Goal: Task Accomplishment & Management: Manage account settings

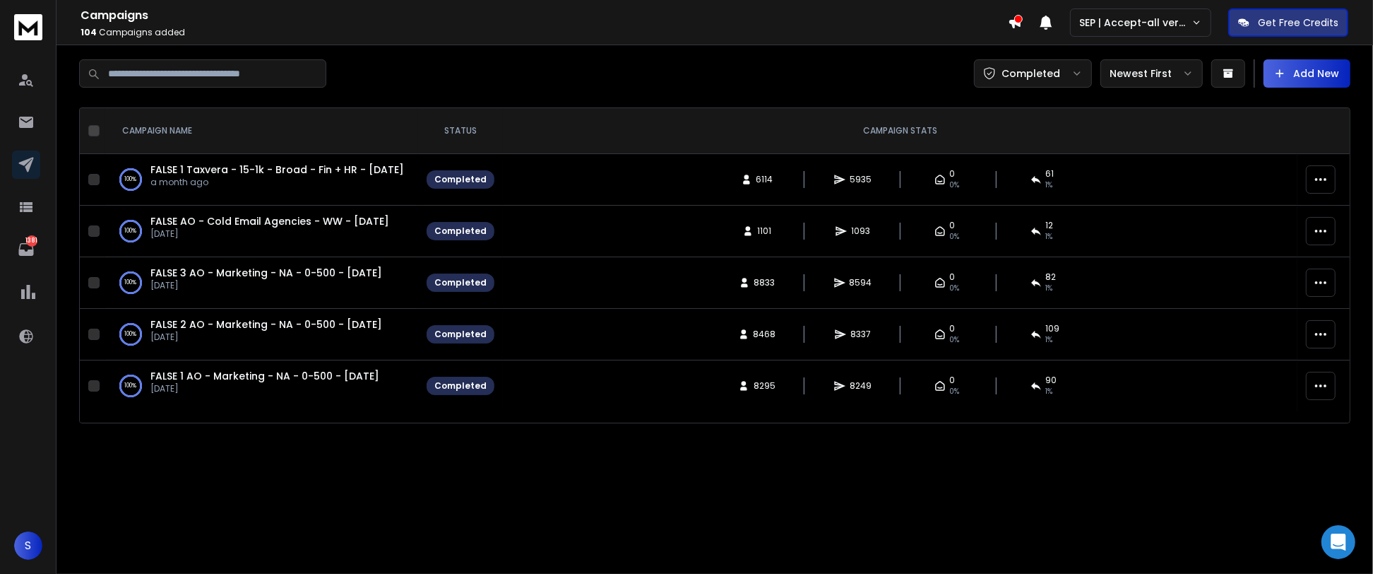
click at [244, 190] on div "FALSE 1 Taxvera - 15-1k - Broad - Fin + HR - 06.26.2025 a month ago" at bounding box center [277, 179] width 254 height 34
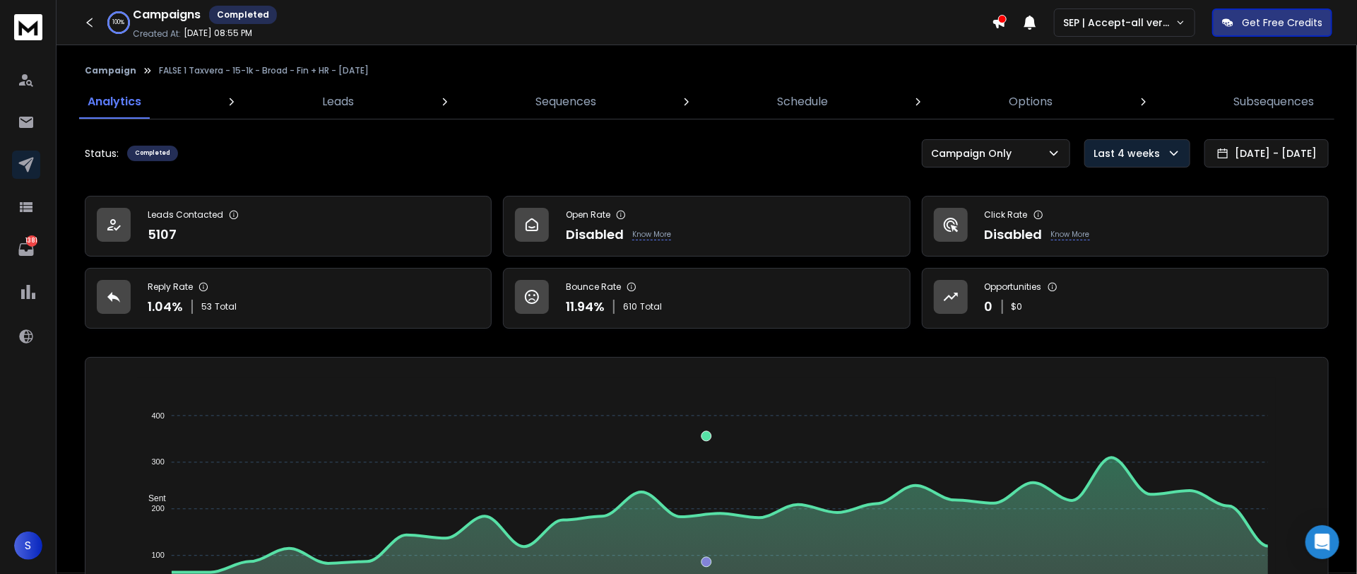
click at [1111, 145] on button "Last 4 weeks" at bounding box center [1137, 153] width 106 height 28
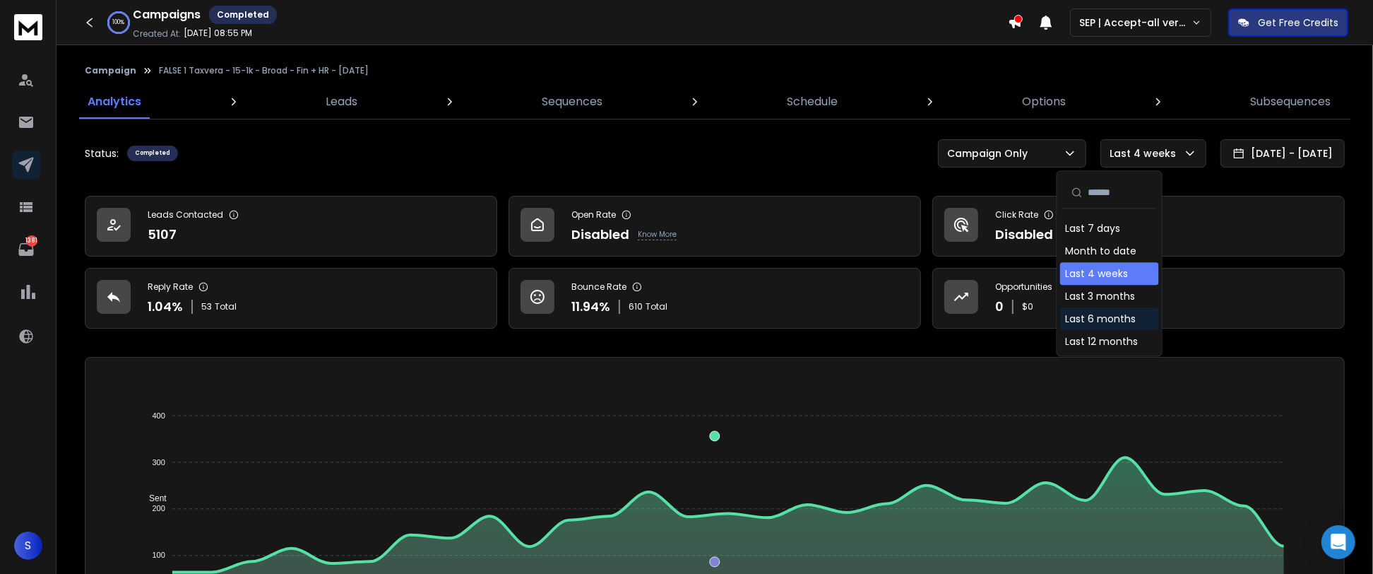
click at [1079, 316] on div "Last 6 months" at bounding box center [1101, 319] width 71 height 14
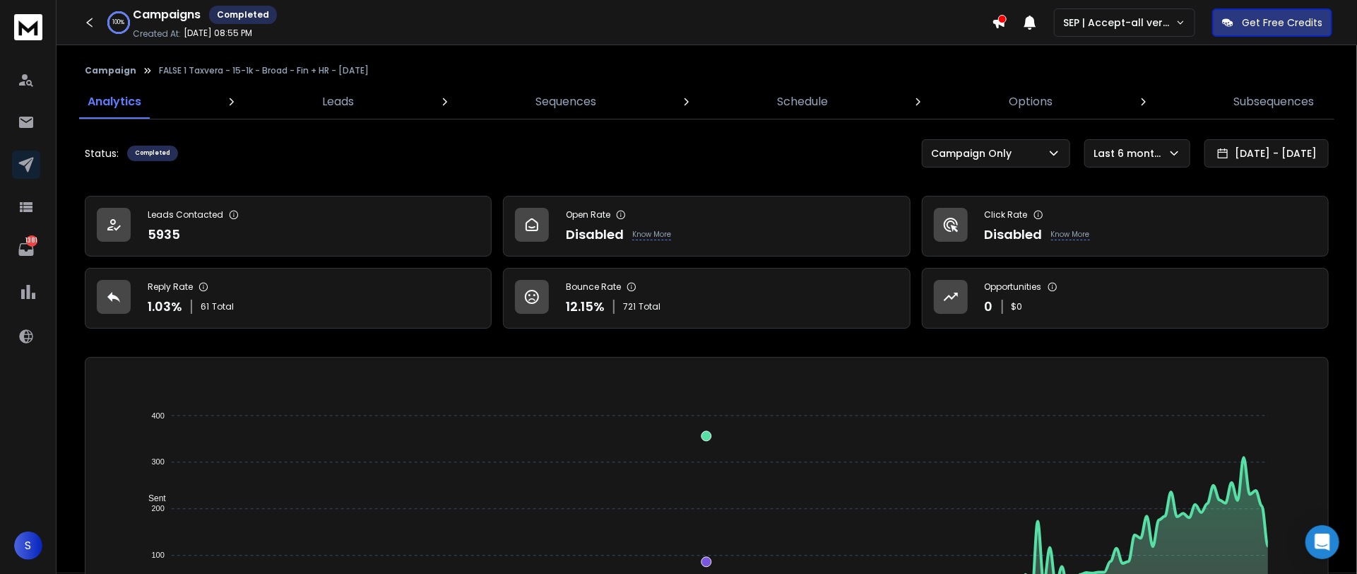
drag, startPoint x: 177, startPoint y: 69, endPoint x: 383, endPoint y: 72, distance: 206.3
click at [383, 72] on div "Campaign FALSE 1 Taxvera - 15-1k - Broad - Fin + HR - 06.26.2025" at bounding box center [706, 70] width 1255 height 23
click at [338, 91] on link "Leads" at bounding box center [338, 102] width 49 height 34
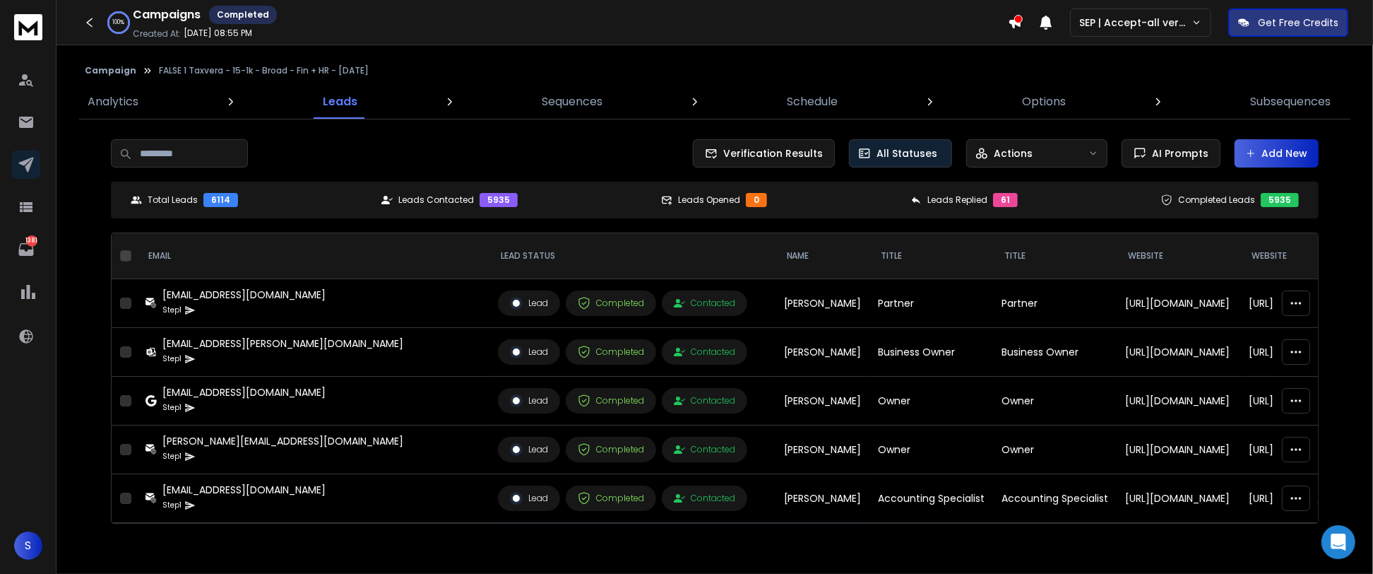
click at [911, 145] on button "All Statuses" at bounding box center [900, 153] width 103 height 28
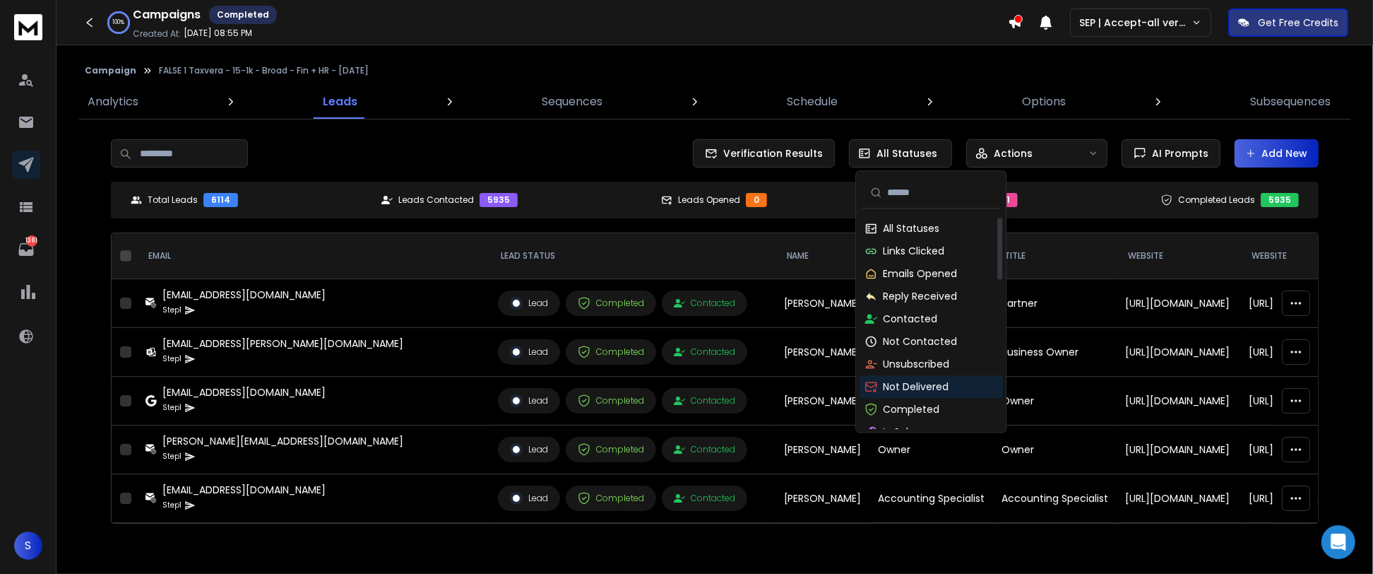
click at [898, 381] on p "Not Delivered" at bounding box center [916, 386] width 66 height 14
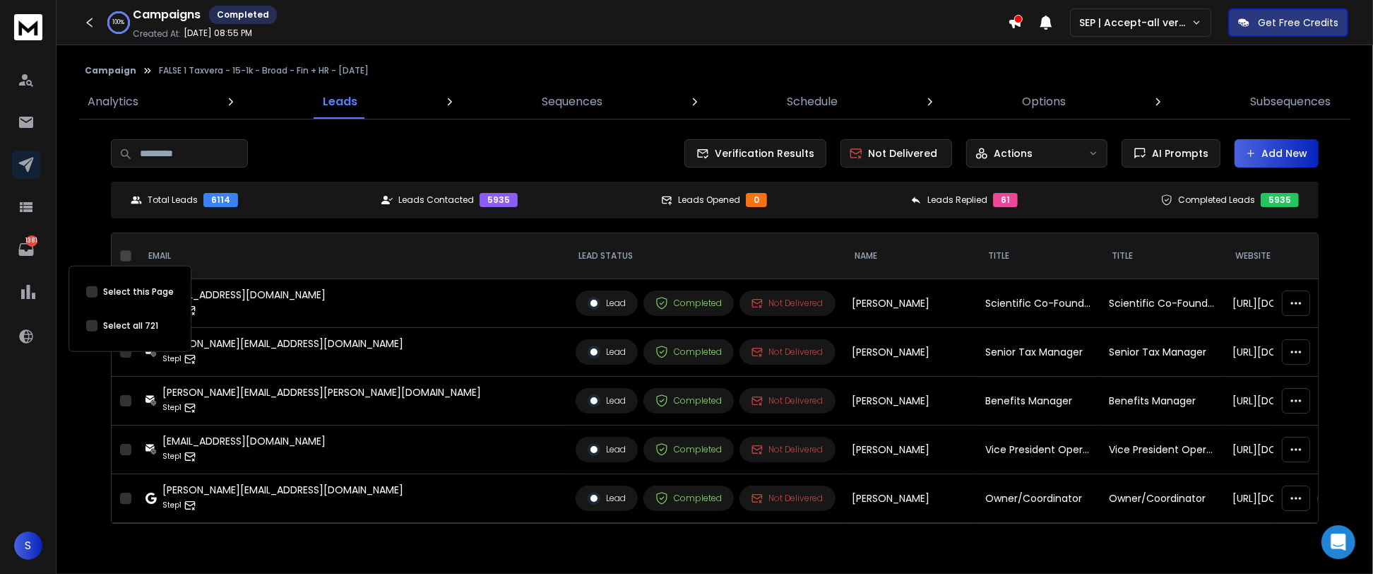
click at [92, 326] on button "Select this Page" at bounding box center [91, 325] width 11 height 11
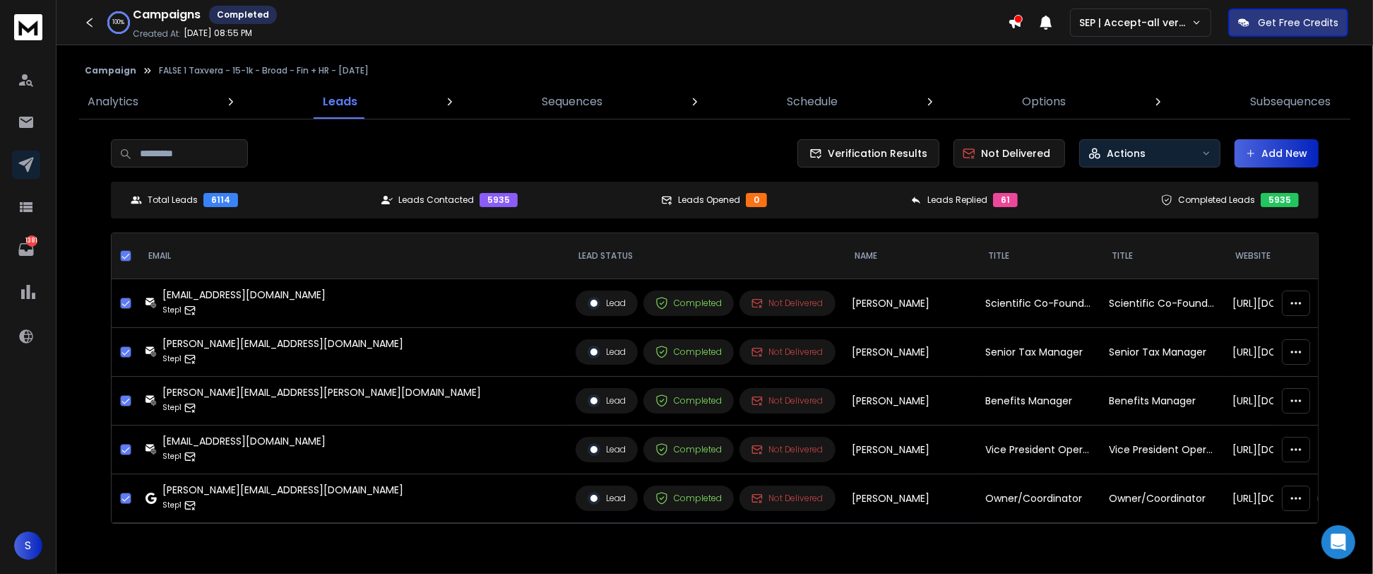
click at [1155, 142] on button "Actions" at bounding box center [1150, 153] width 141 height 28
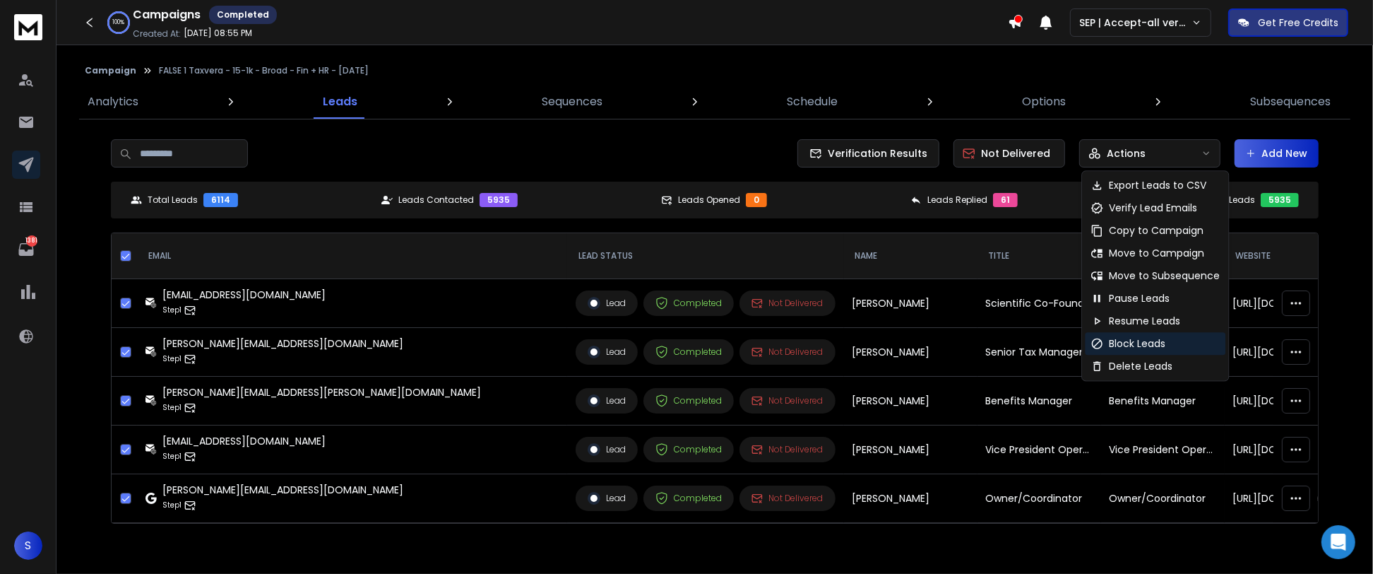
click at [1129, 336] on p "Block Leads" at bounding box center [1137, 343] width 57 height 14
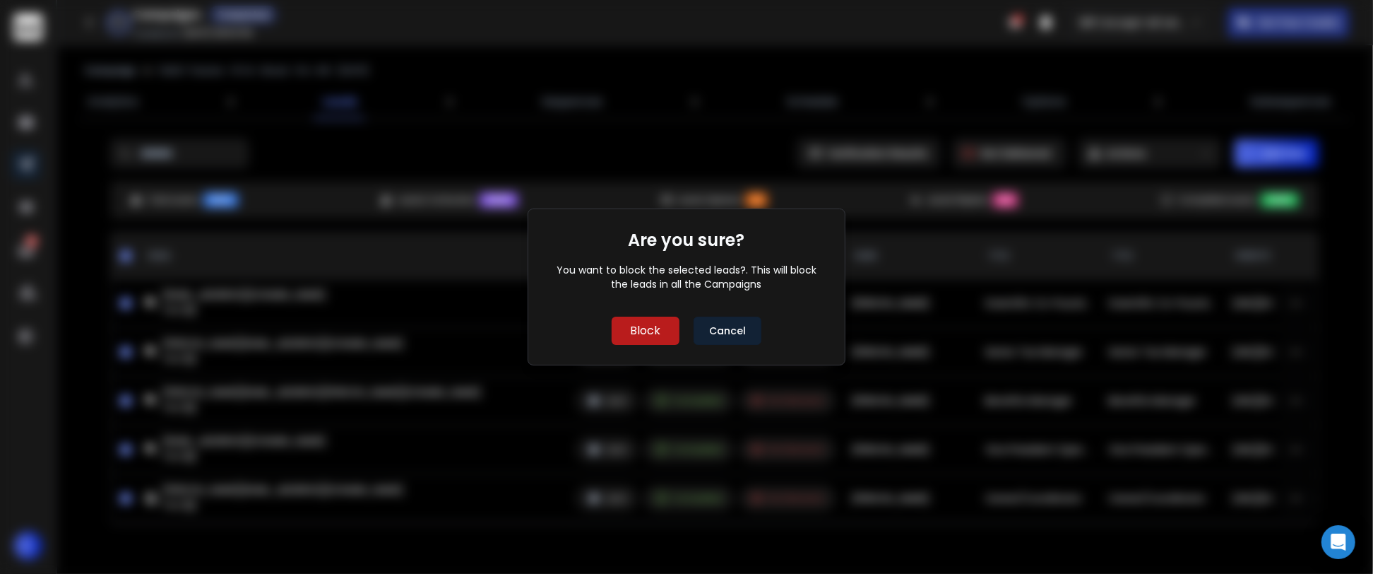
click at [658, 331] on button "Block" at bounding box center [646, 331] width 68 height 28
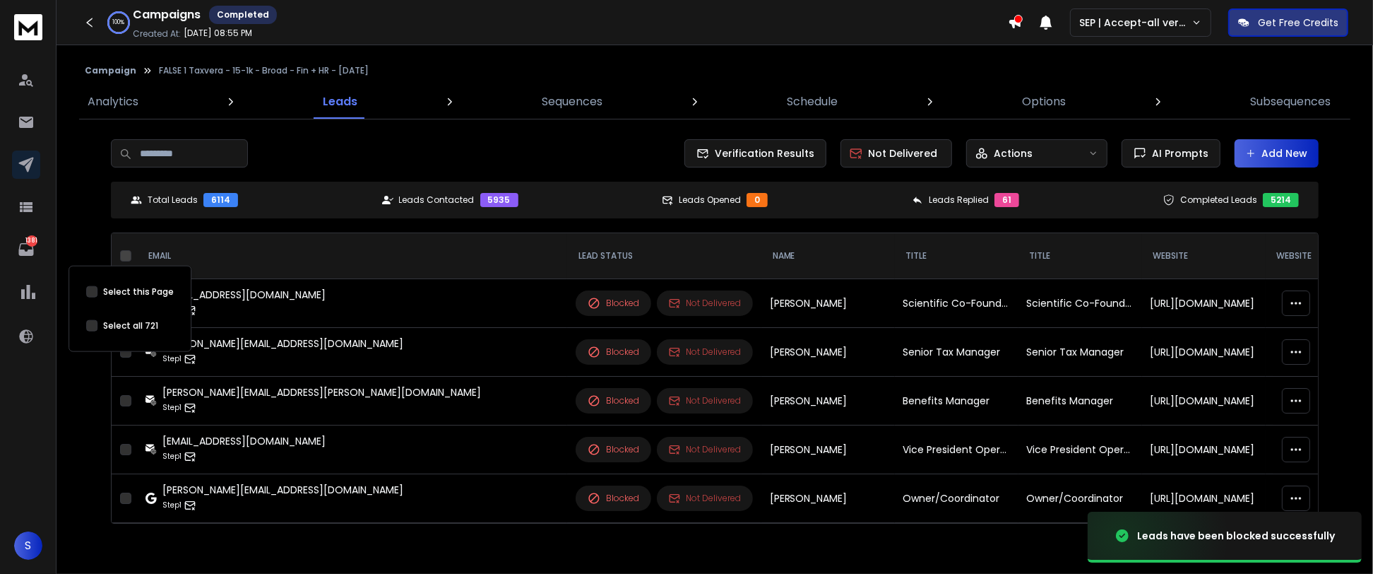
click at [93, 321] on button "Select this Page" at bounding box center [91, 325] width 11 height 11
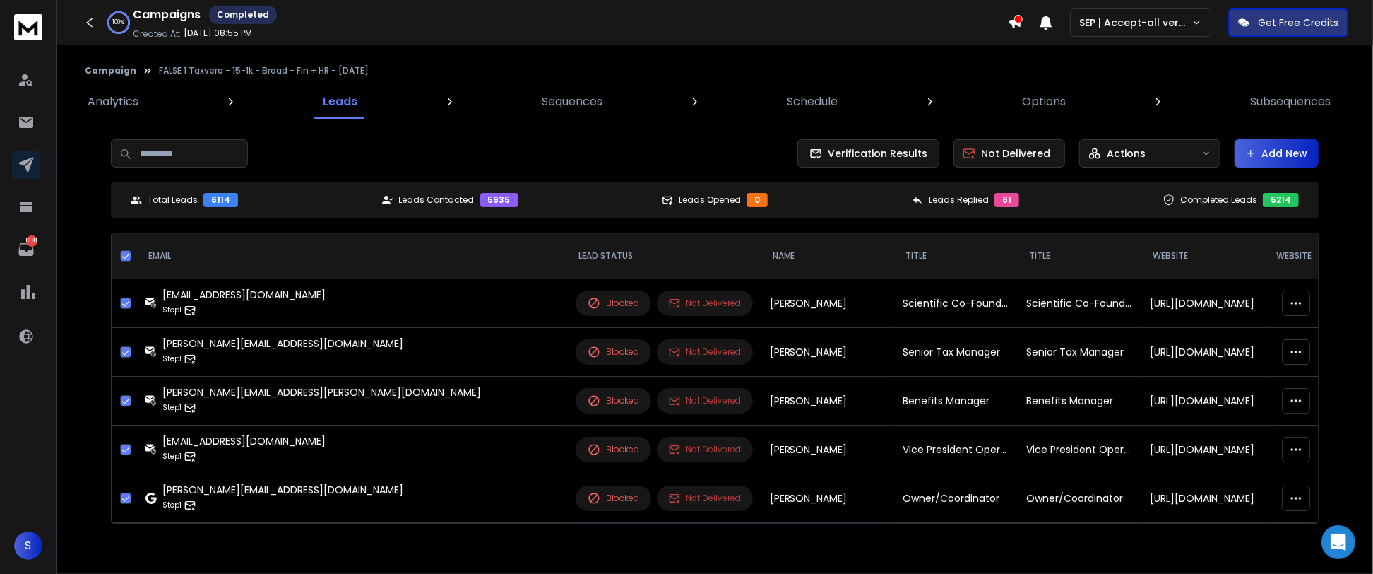
click at [1100, 169] on div "Verification Results Not Delivered Actions Add New Total Leads 6114 Leads Conta…" at bounding box center [715, 324] width 1209 height 370
click at [1107, 158] on div "Actions" at bounding box center [1142, 153] width 107 height 14
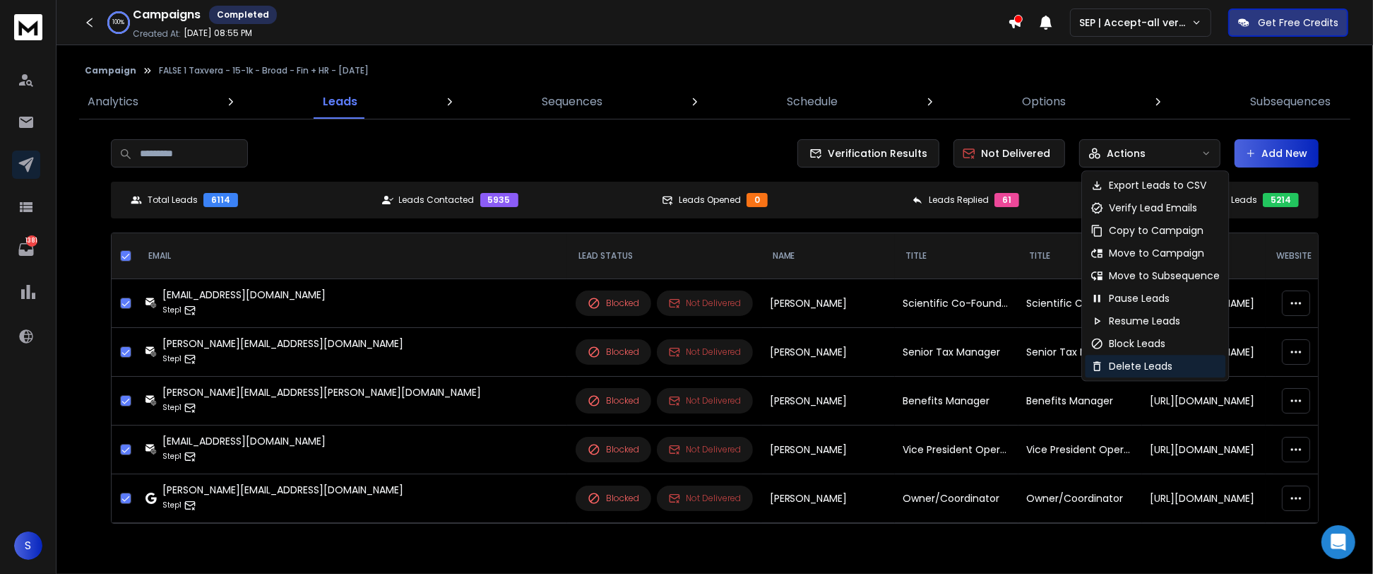
click at [1110, 359] on p "Delete Leads" at bounding box center [1141, 366] width 64 height 14
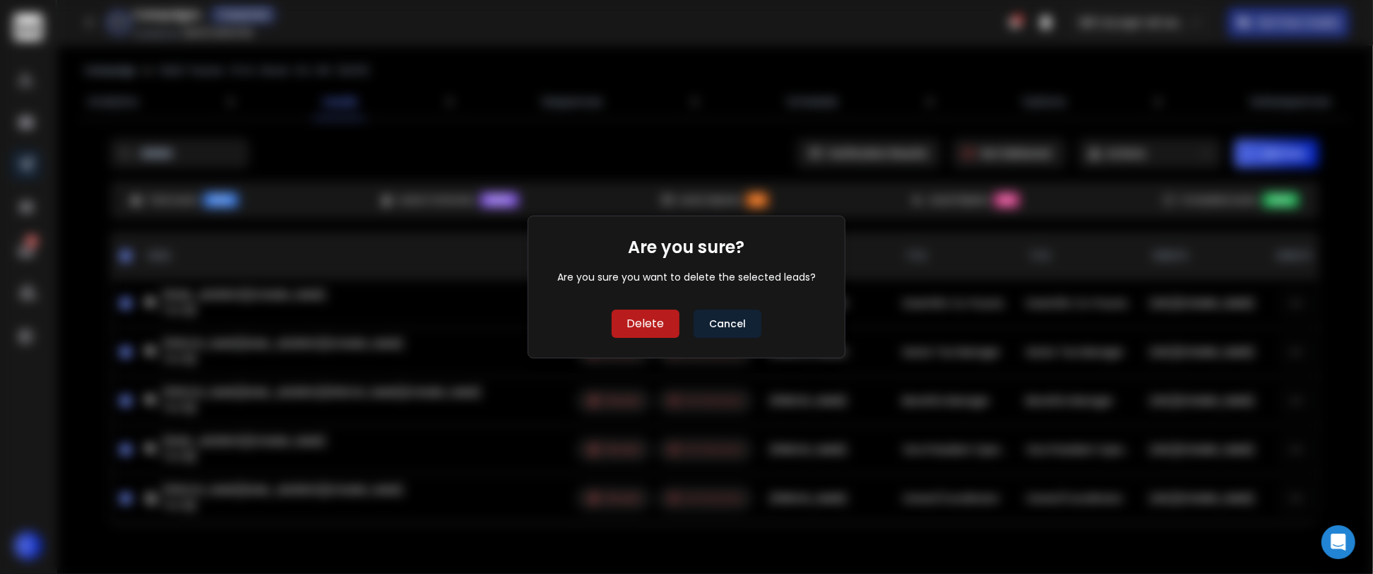
click at [639, 333] on button "Delete" at bounding box center [646, 323] width 68 height 28
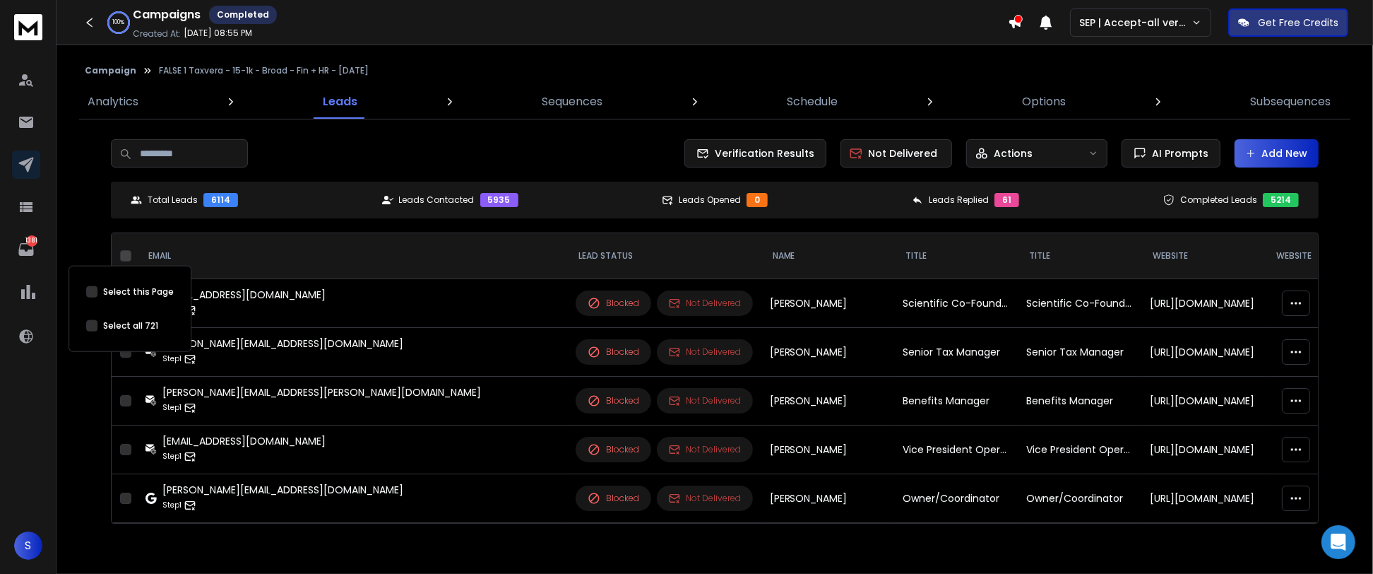
click at [83, 324] on div "Select this Page Select all 721" at bounding box center [130, 308] width 105 height 73
click at [93, 326] on button "Select this Page" at bounding box center [91, 325] width 11 height 11
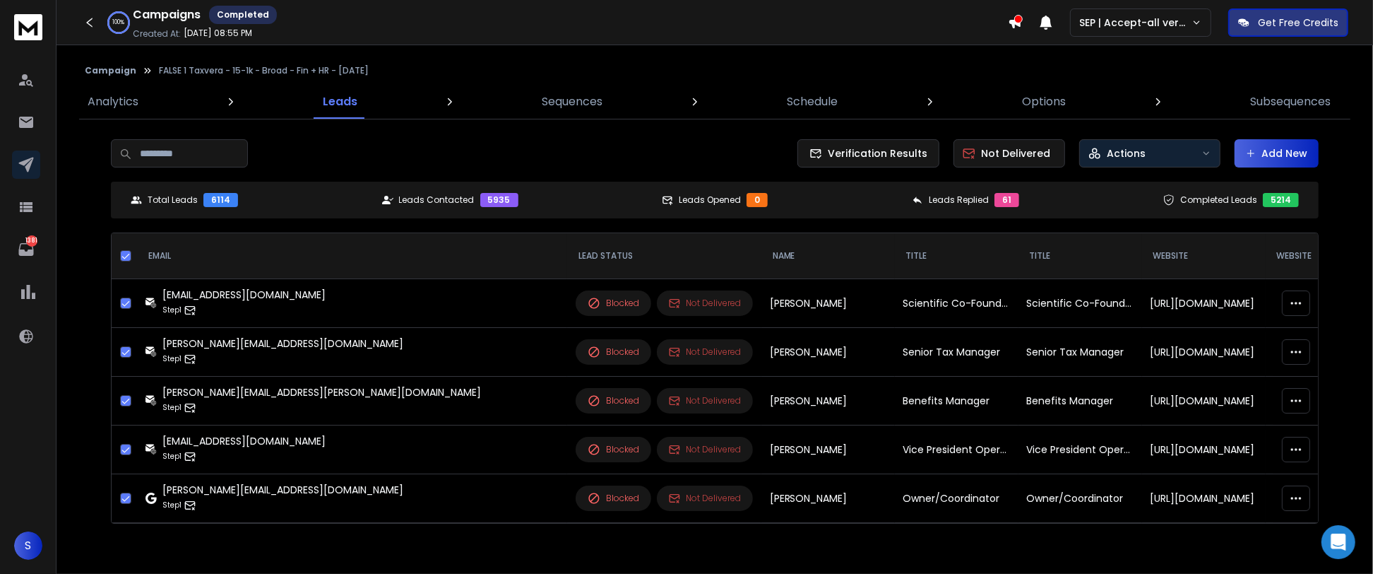
click at [1149, 150] on div "Actions" at bounding box center [1142, 153] width 107 height 14
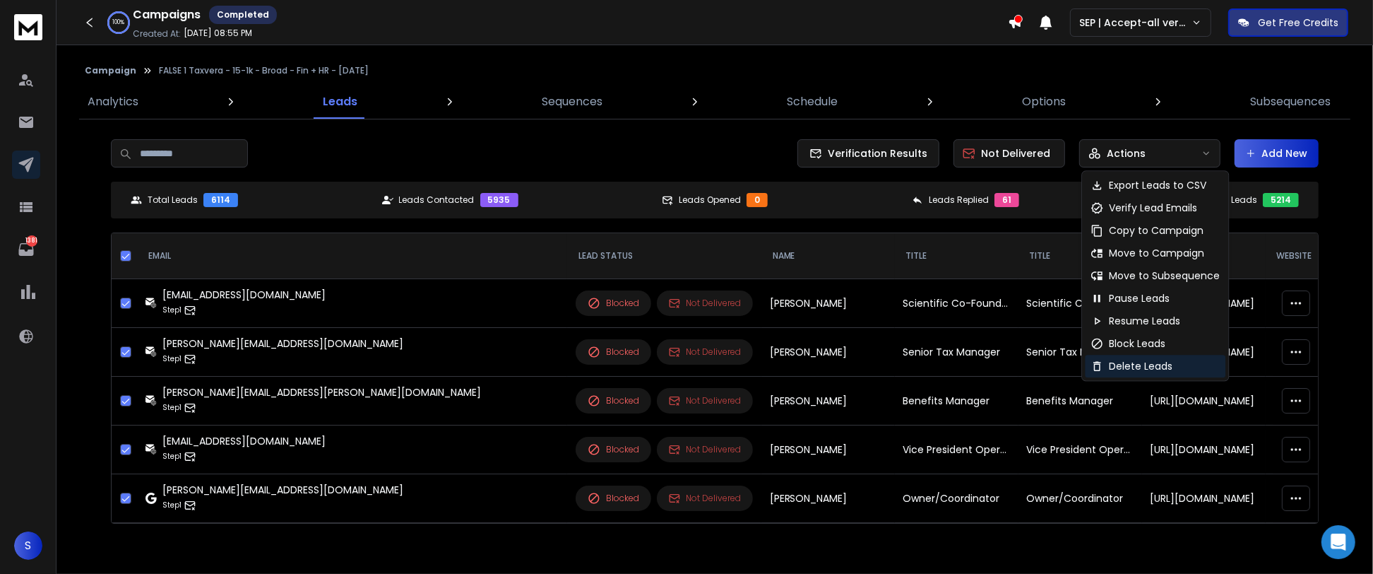
click at [1128, 361] on p "Delete Leads" at bounding box center [1141, 366] width 64 height 14
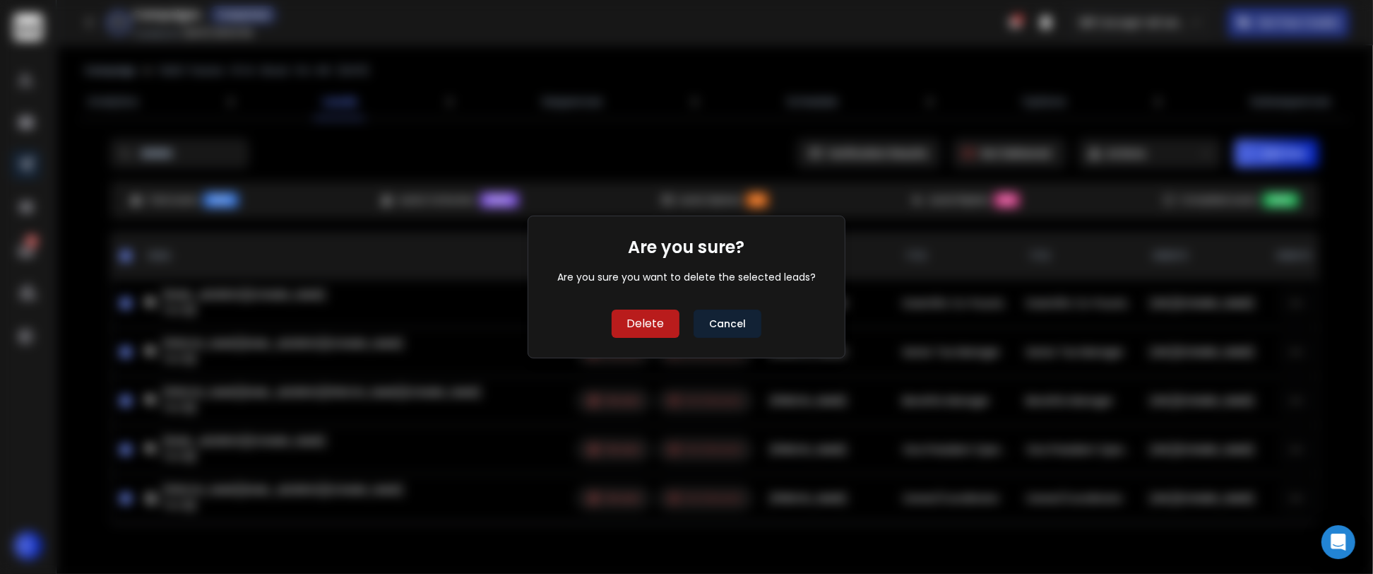
click at [639, 321] on button "Delete" at bounding box center [646, 323] width 68 height 28
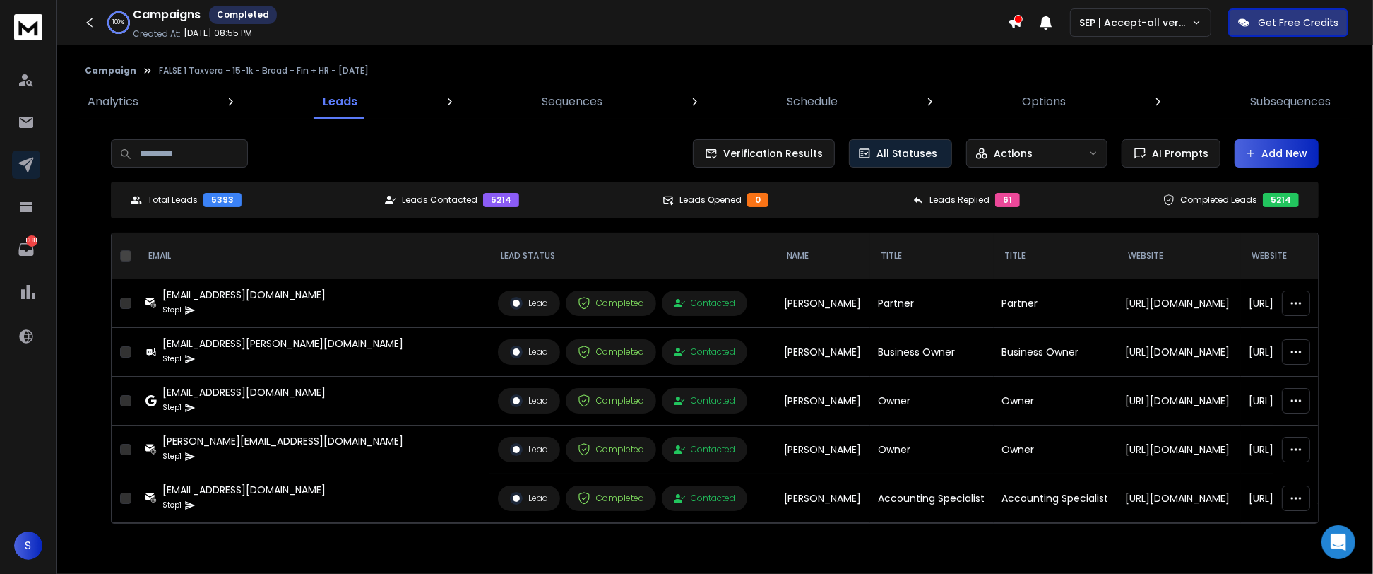
click at [904, 163] on button "All Statuses" at bounding box center [900, 153] width 103 height 28
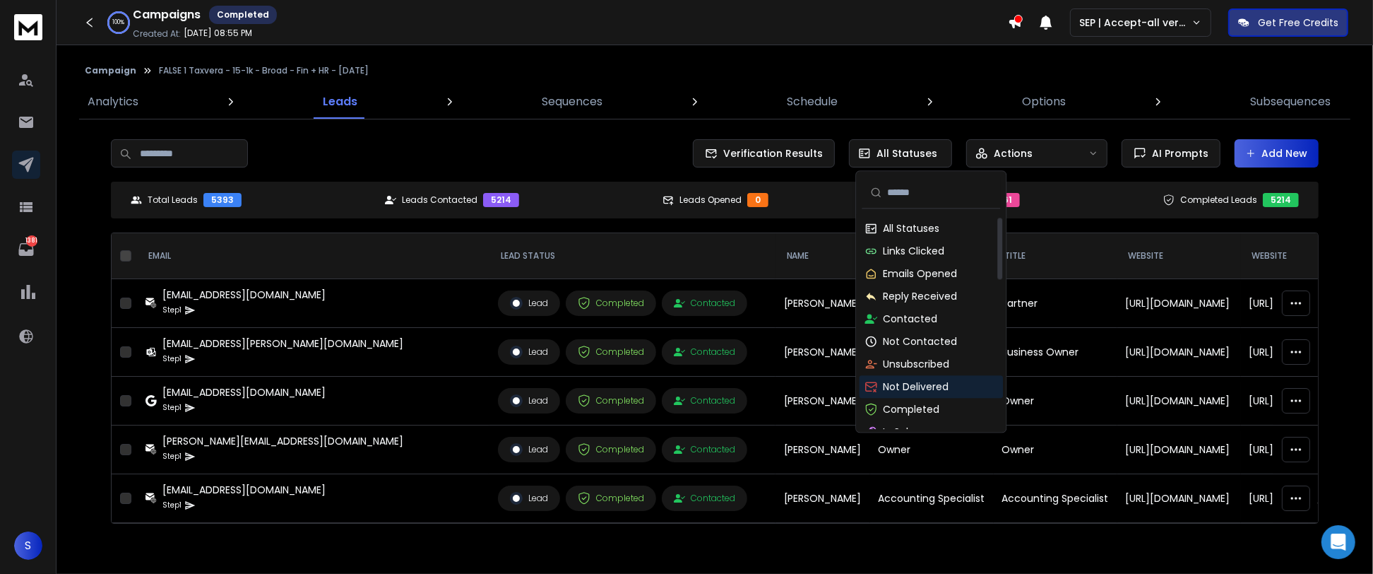
click at [911, 386] on p "Not Delivered" at bounding box center [916, 386] width 66 height 14
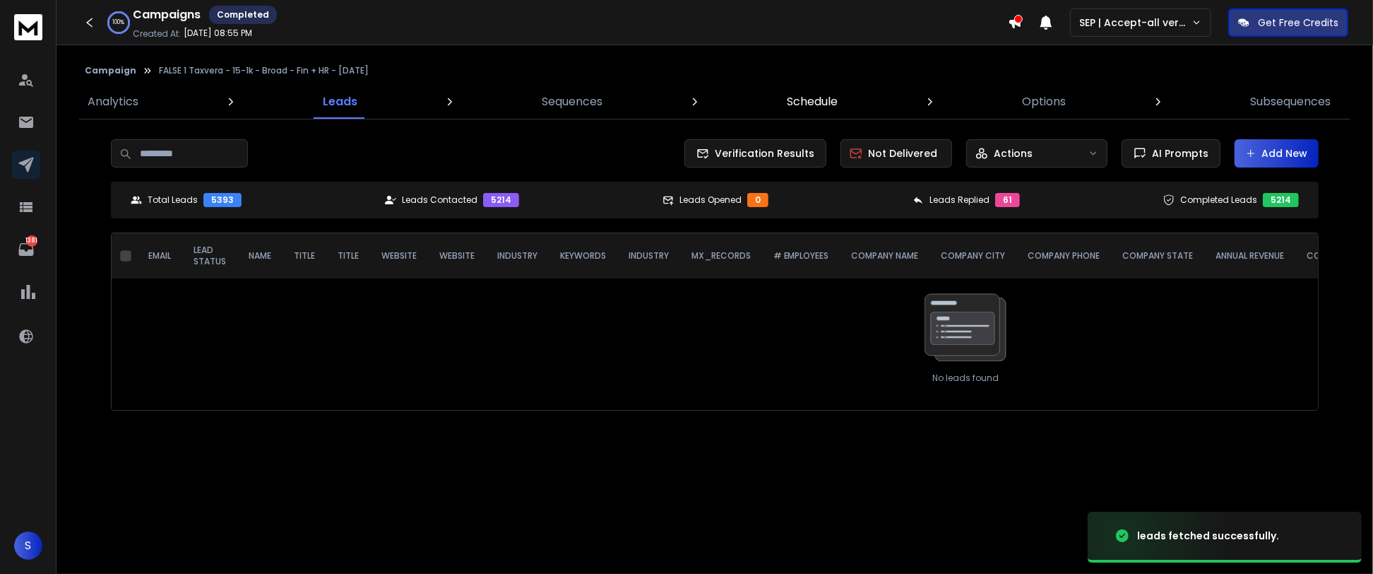
click at [823, 107] on p "Schedule" at bounding box center [812, 101] width 51 height 17
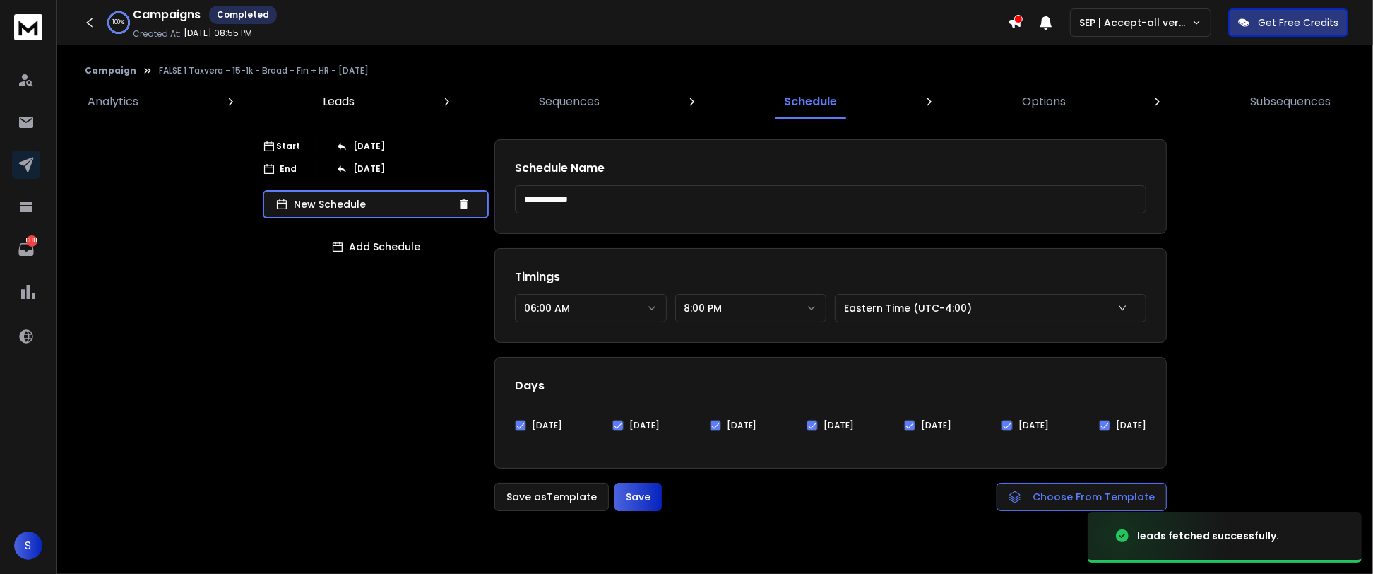
click at [351, 110] on link "Leads" at bounding box center [338, 102] width 49 height 34
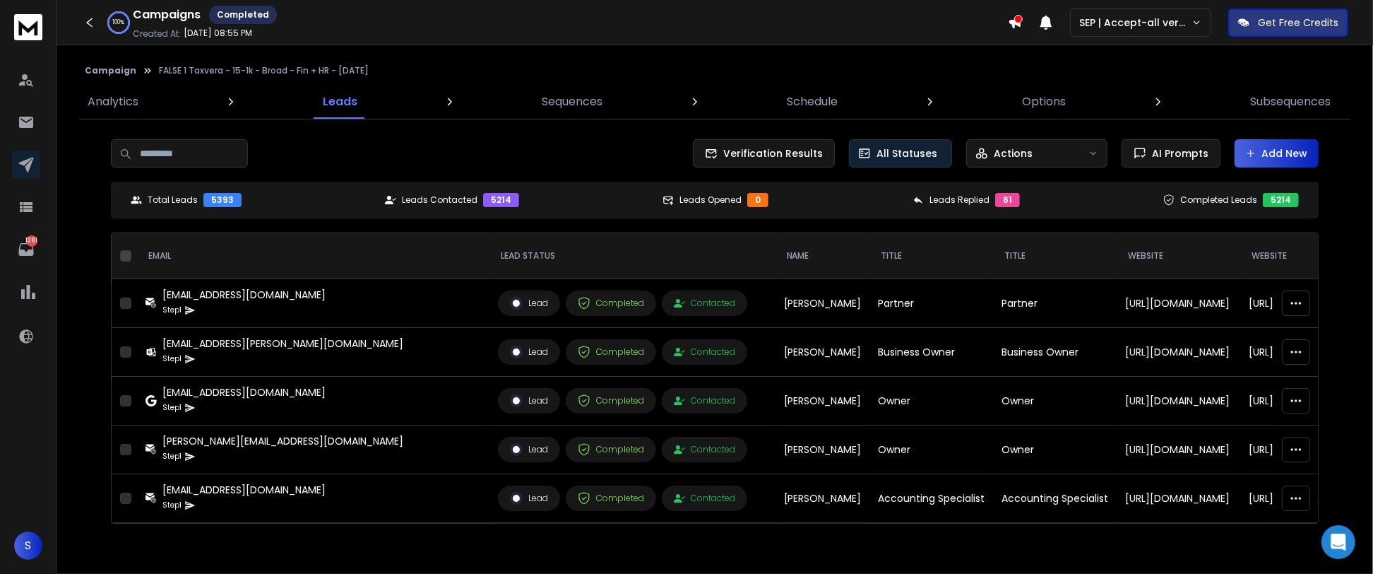
click at [924, 152] on p "All Statuses" at bounding box center [907, 153] width 61 height 14
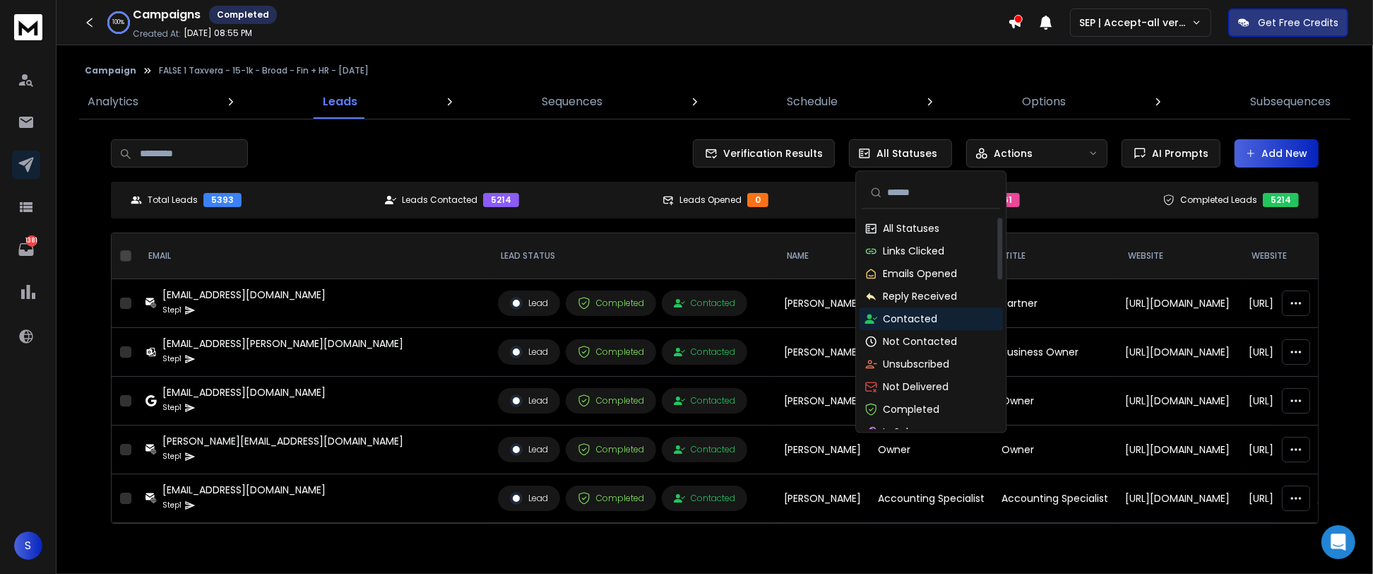
click at [921, 326] on p "Contacted" at bounding box center [910, 319] width 54 height 14
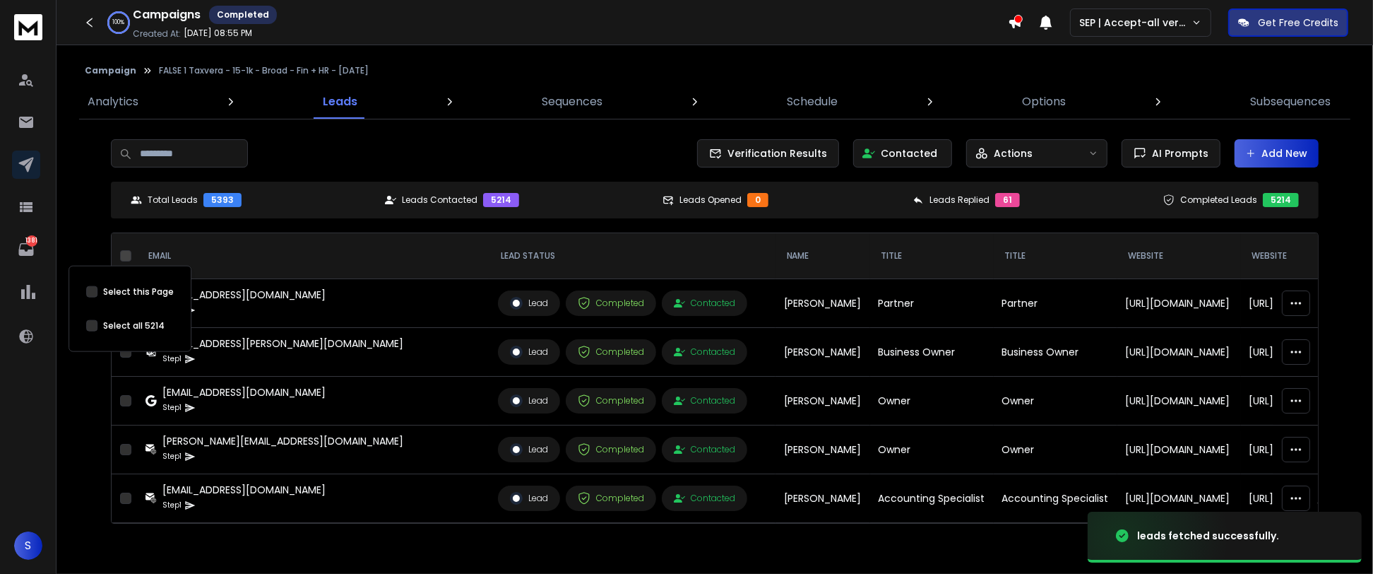
click at [88, 321] on button "Select this Page" at bounding box center [91, 325] width 11 height 11
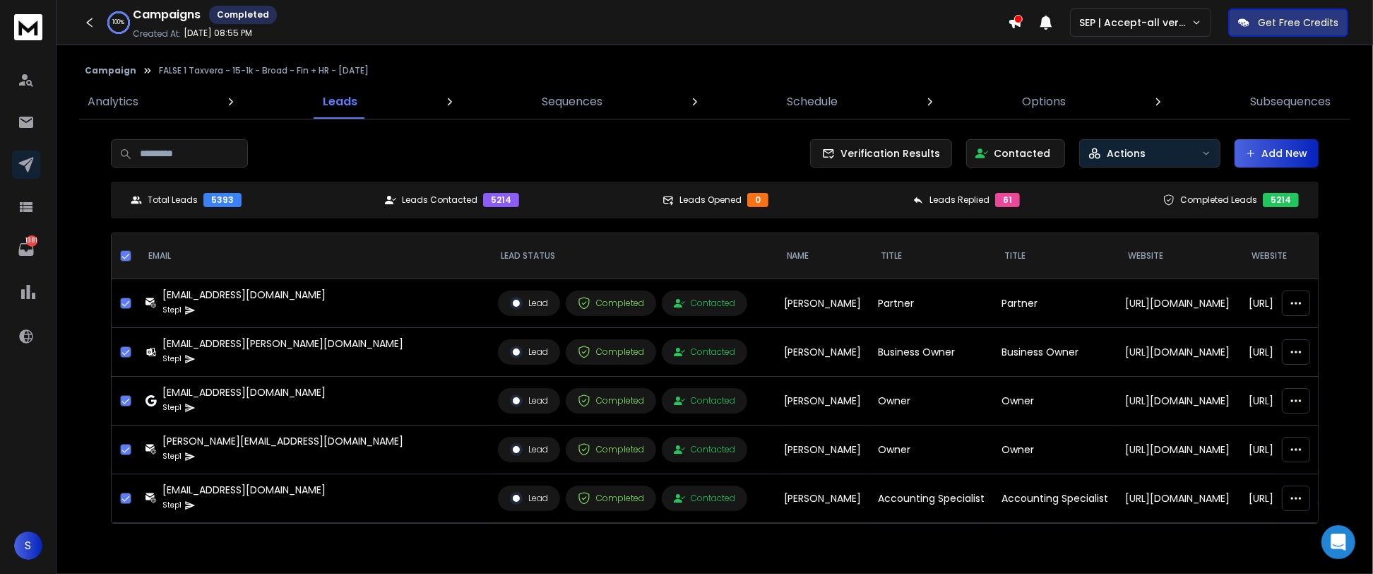
click at [1139, 151] on p "Actions" at bounding box center [1126, 153] width 39 height 14
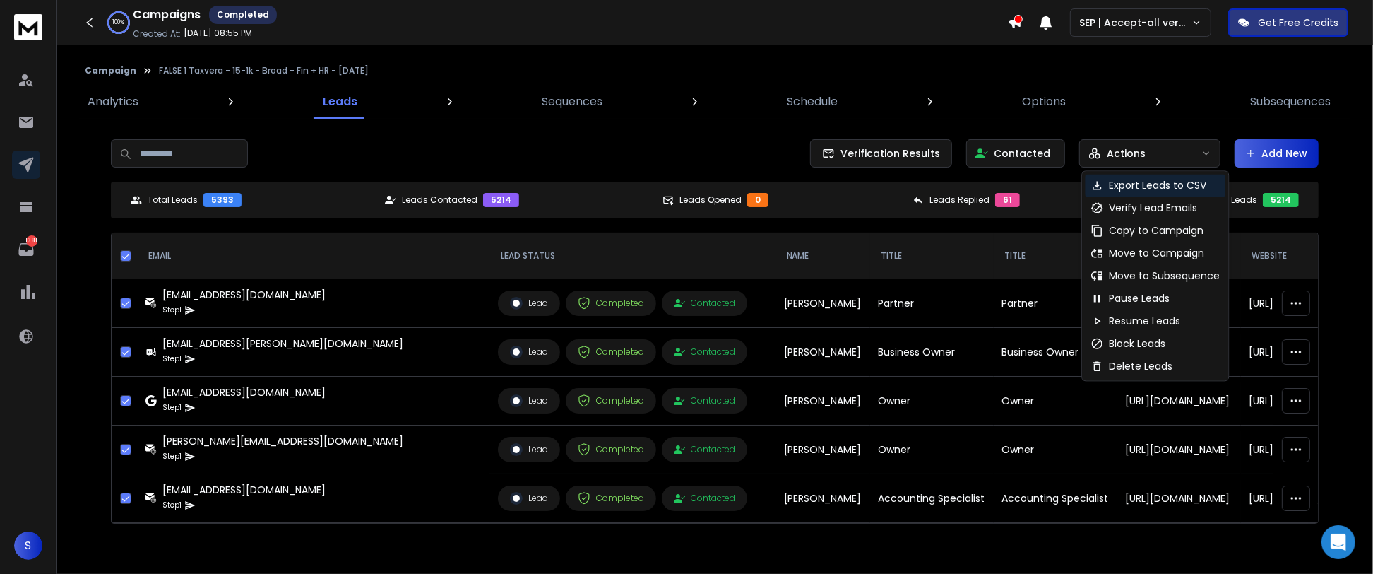
click at [1145, 182] on p "Export Leads to CSV" at bounding box center [1157, 185] width 97 height 14
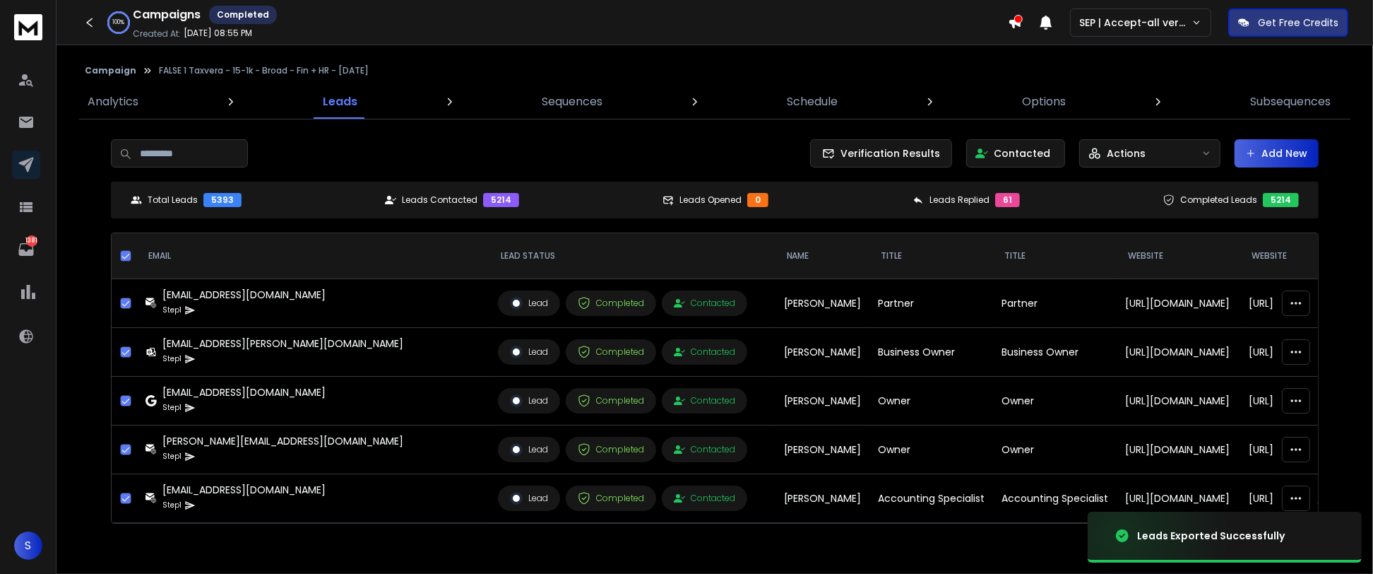
click at [38, 167] on link at bounding box center [26, 164] width 28 height 28
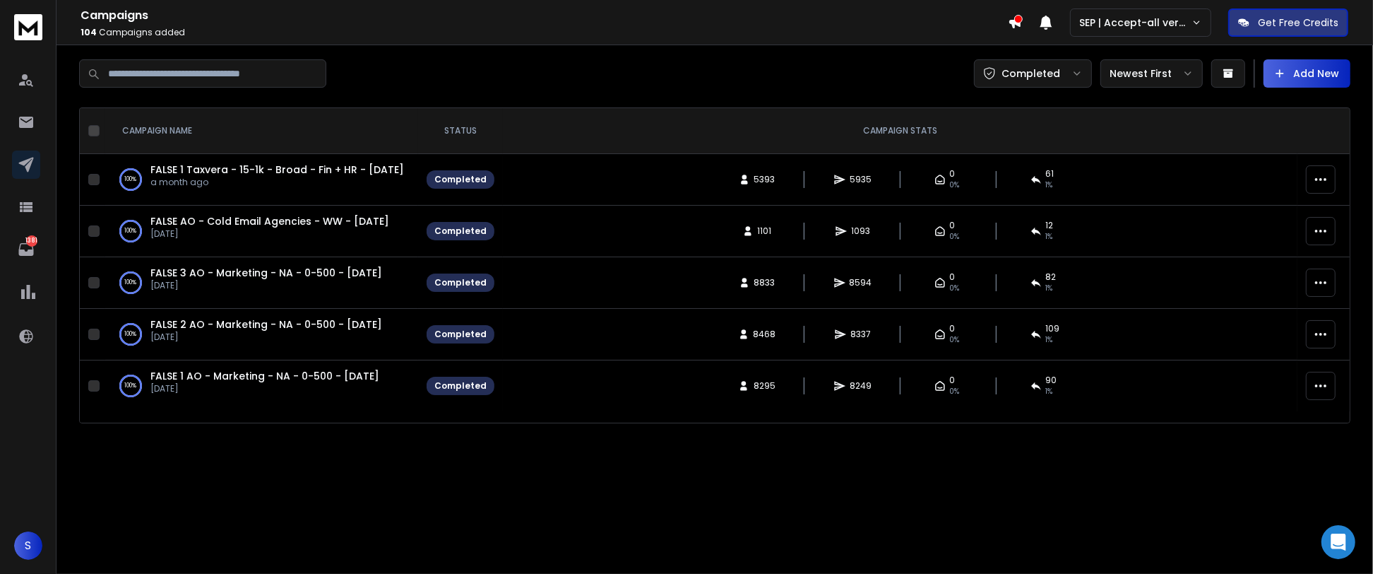
click at [1323, 183] on icon "button" at bounding box center [1321, 179] width 14 height 14
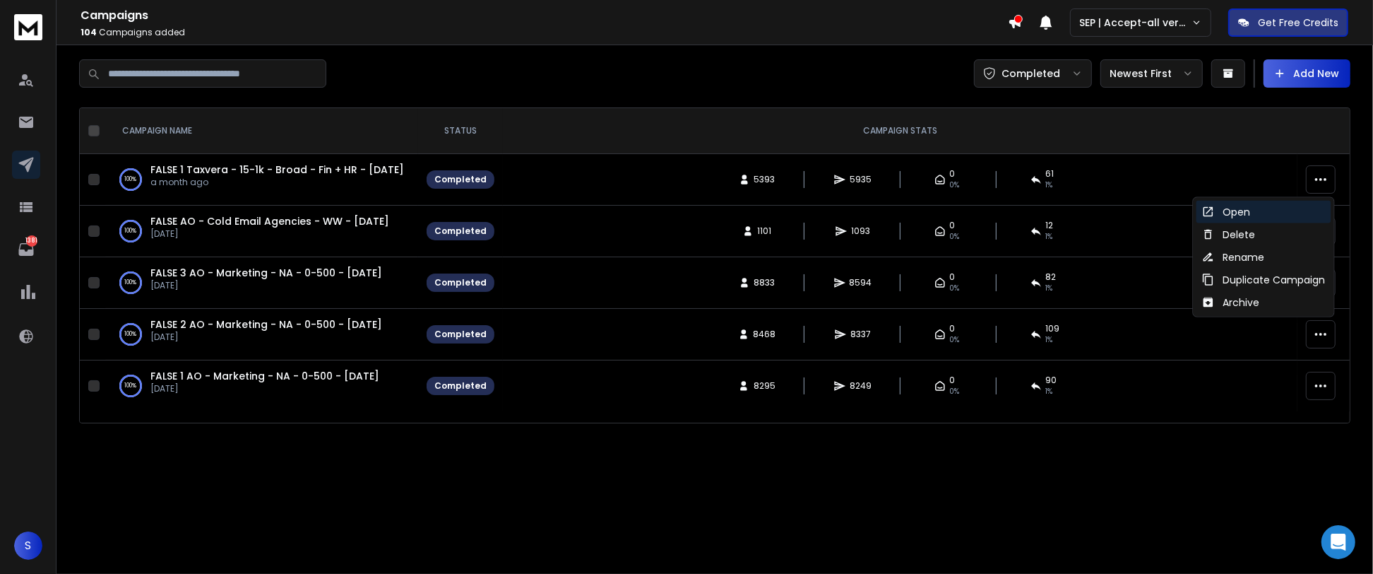
click at [1197, 135] on th "CAMPAIGN STATS" at bounding box center [900, 131] width 795 height 46
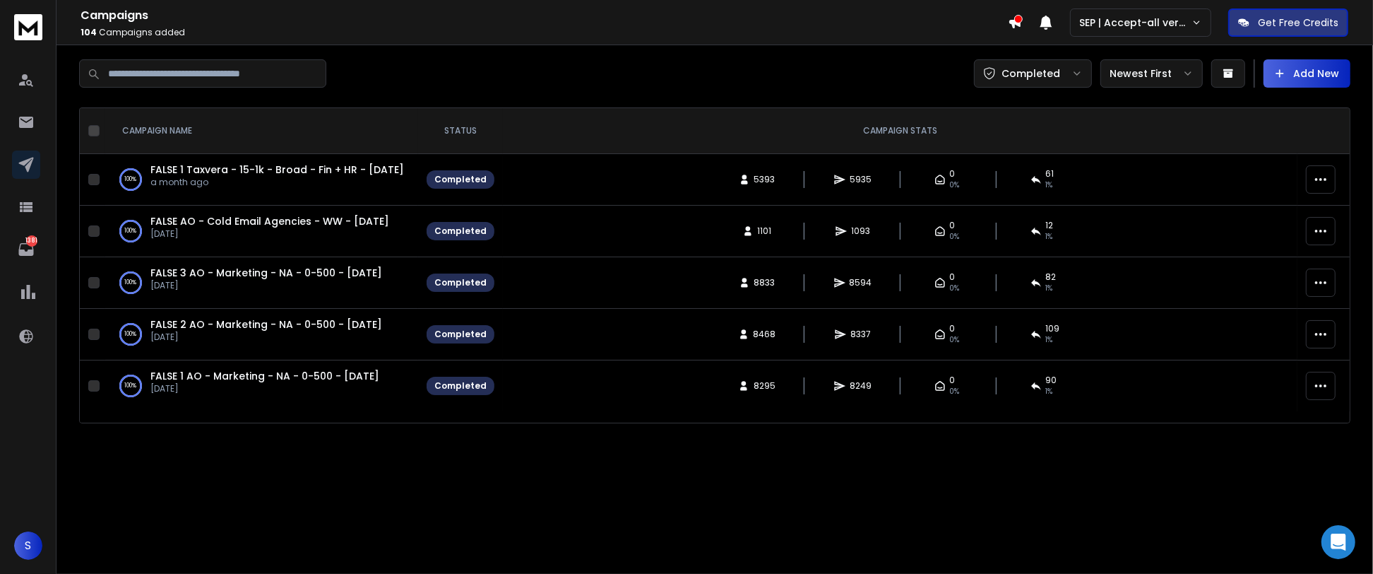
click at [1312, 171] on button "button" at bounding box center [1321, 179] width 30 height 28
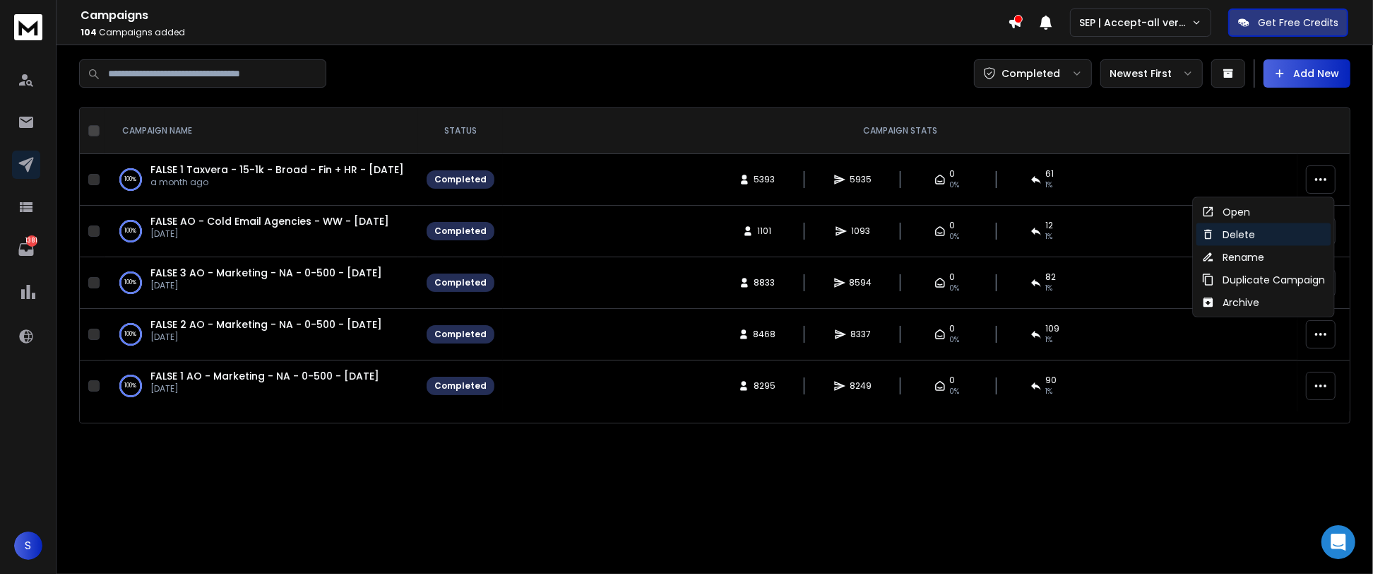
click at [1293, 227] on div "Delete" at bounding box center [1264, 234] width 135 height 23
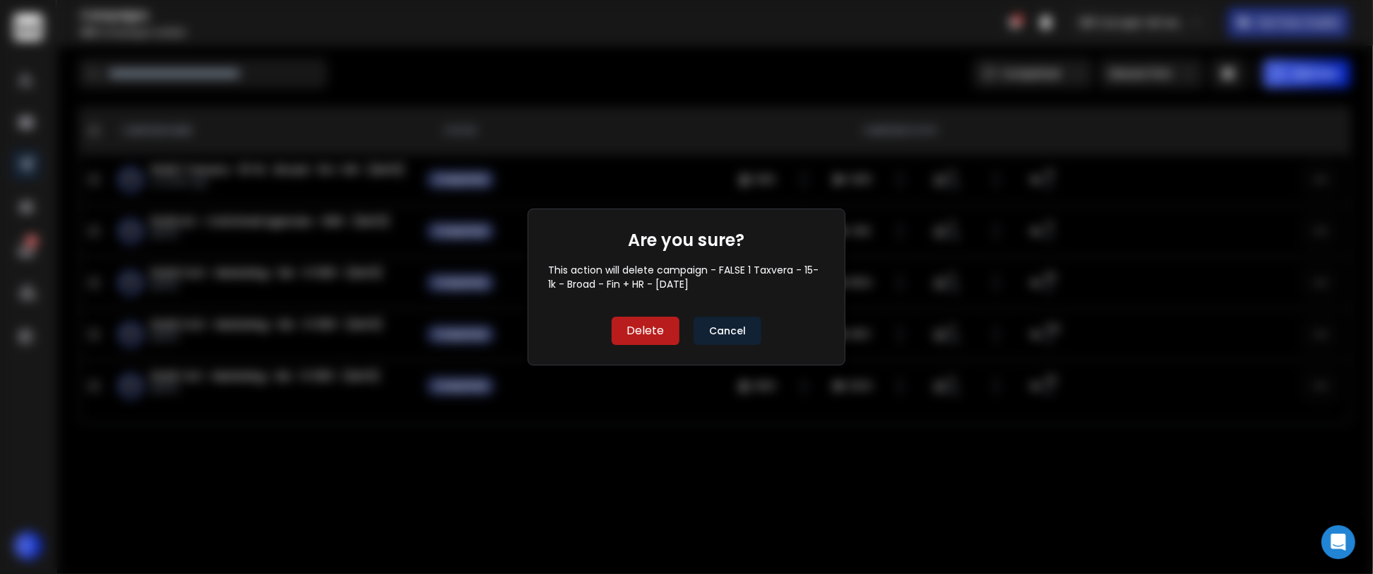
click at [641, 329] on button "Delete" at bounding box center [646, 331] width 68 height 28
